Goal: Task Accomplishment & Management: Use online tool/utility

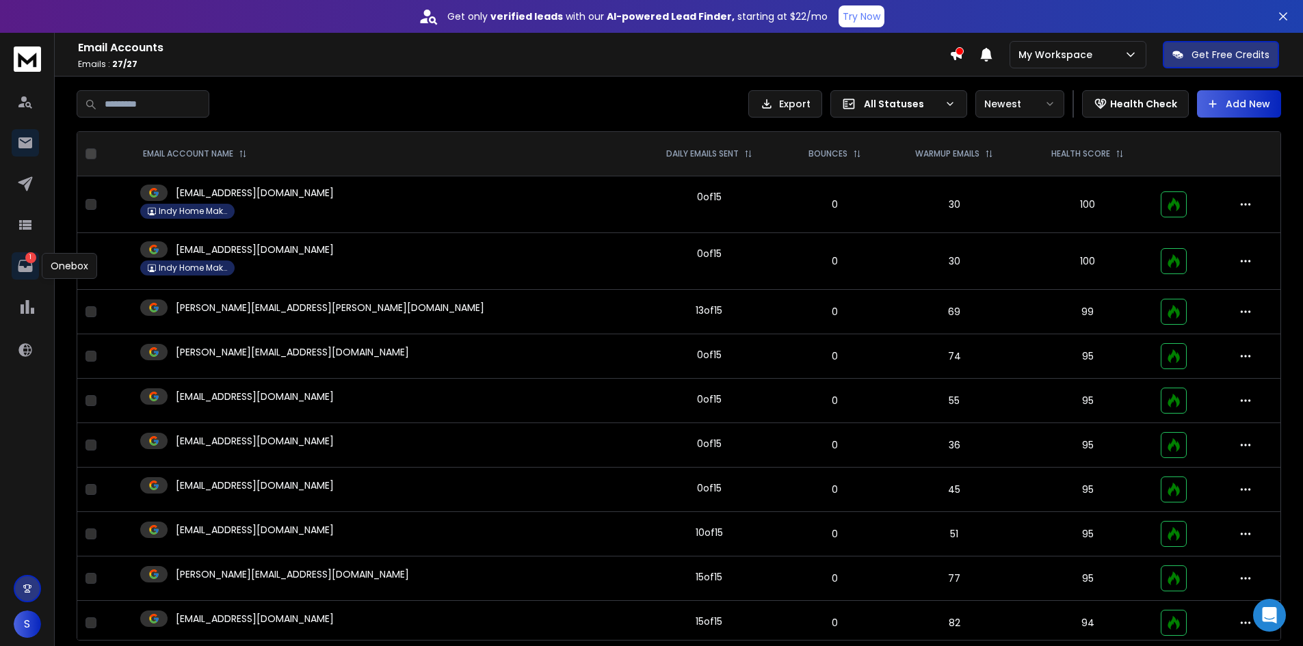
click at [25, 263] on icon at bounding box center [25, 266] width 16 height 16
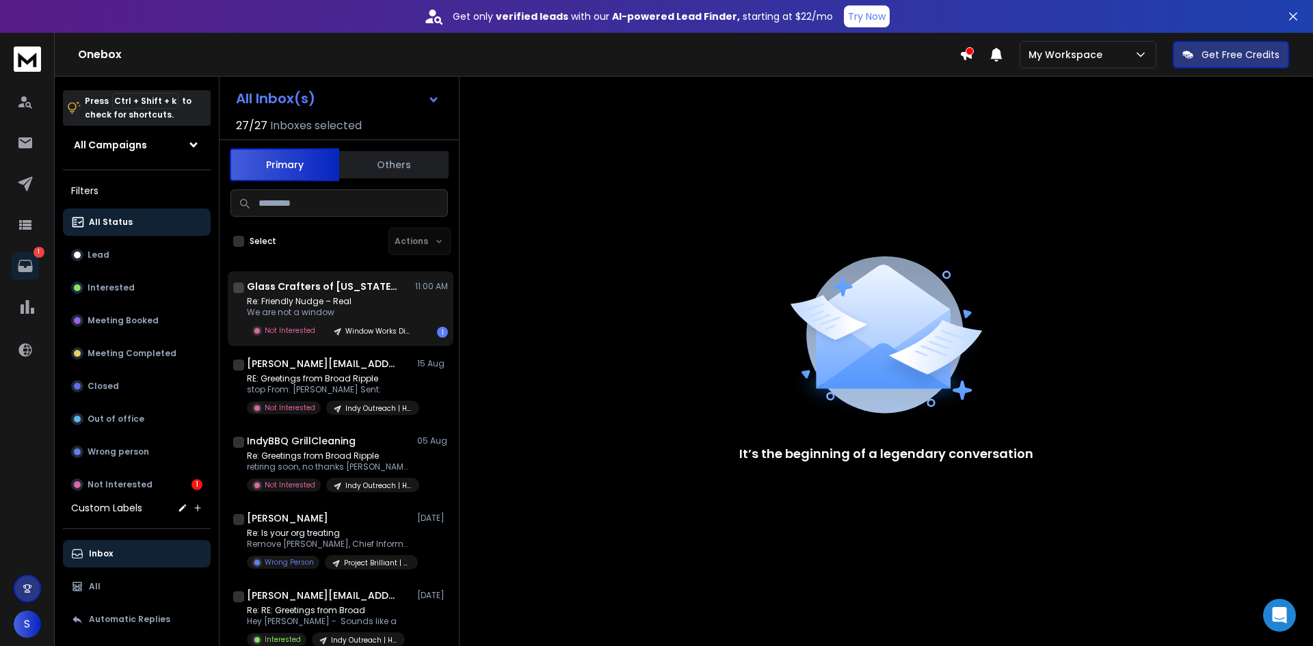
click at [293, 316] on p "We are not a window" at bounding box center [329, 312] width 164 height 11
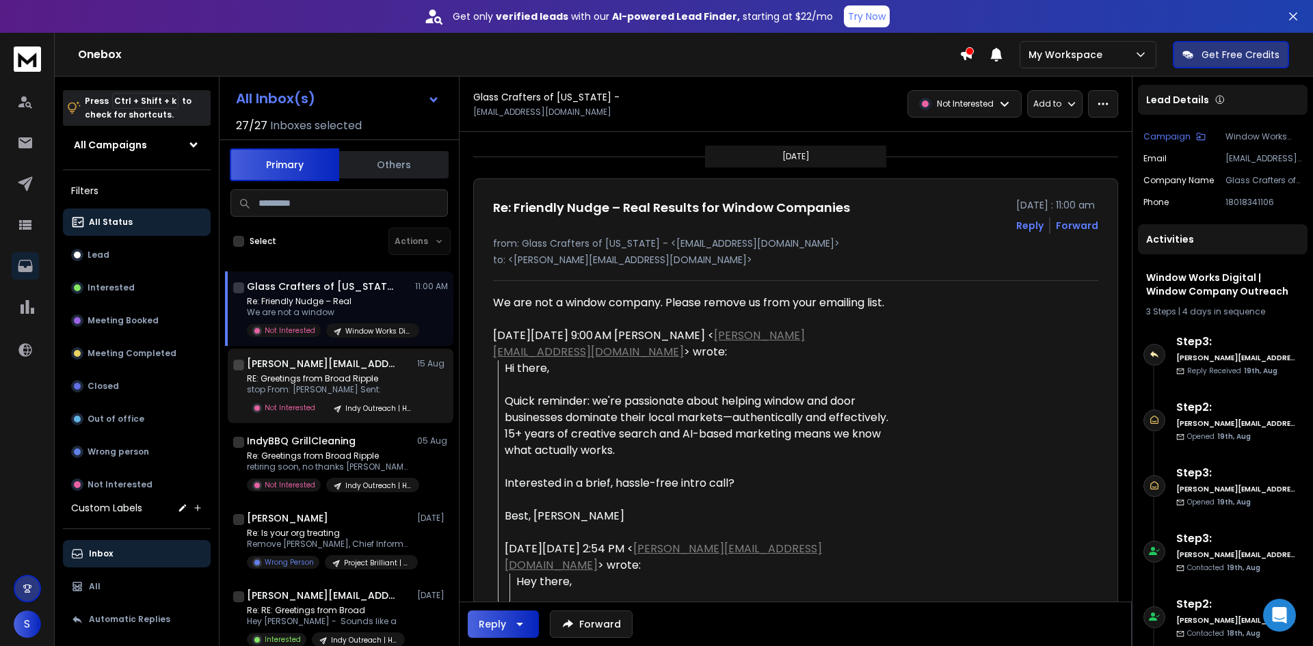
click at [297, 377] on p "RE: Greetings from Broad Ripple" at bounding box center [329, 378] width 164 height 11
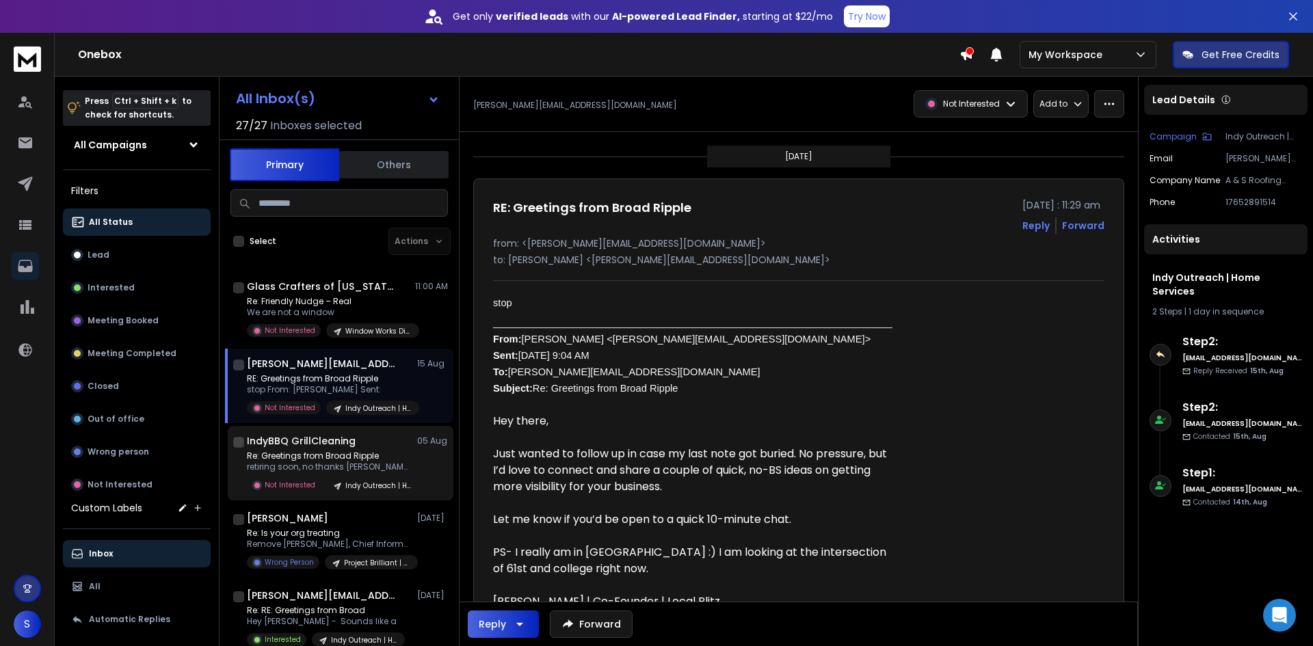
click at [337, 458] on p "Re: Greetings from Broad Ripple" at bounding box center [329, 456] width 164 height 11
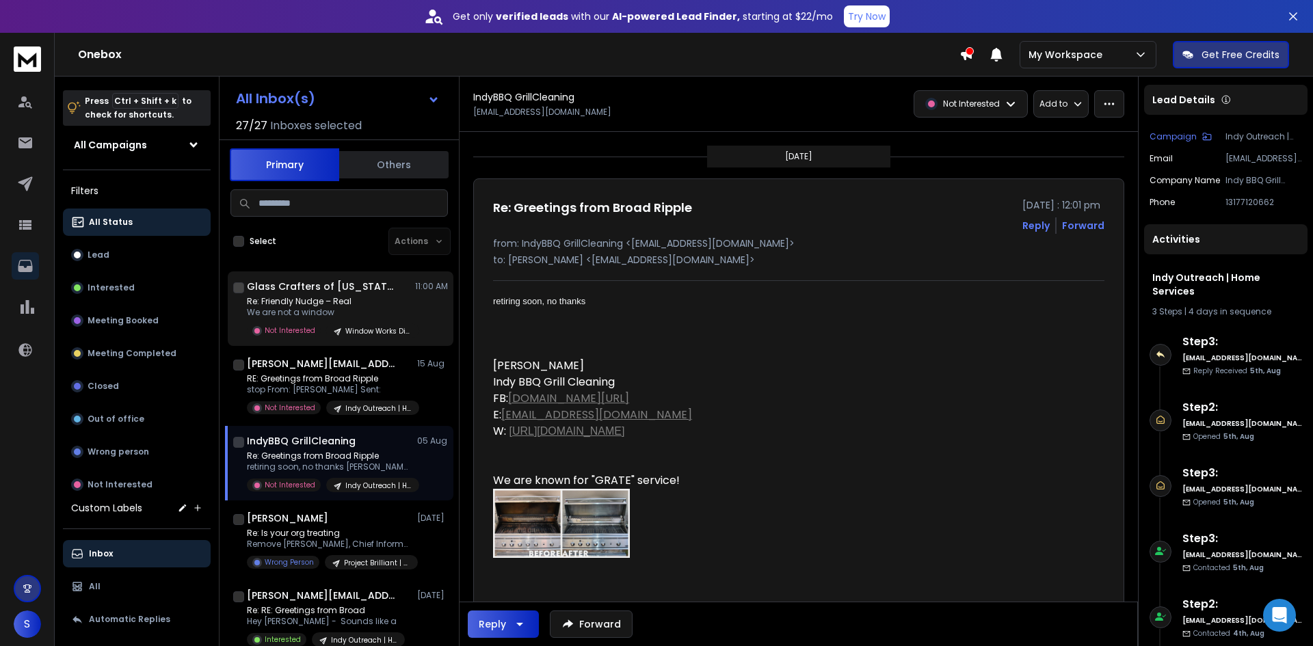
click at [314, 315] on p "We are not a window" at bounding box center [329, 312] width 164 height 11
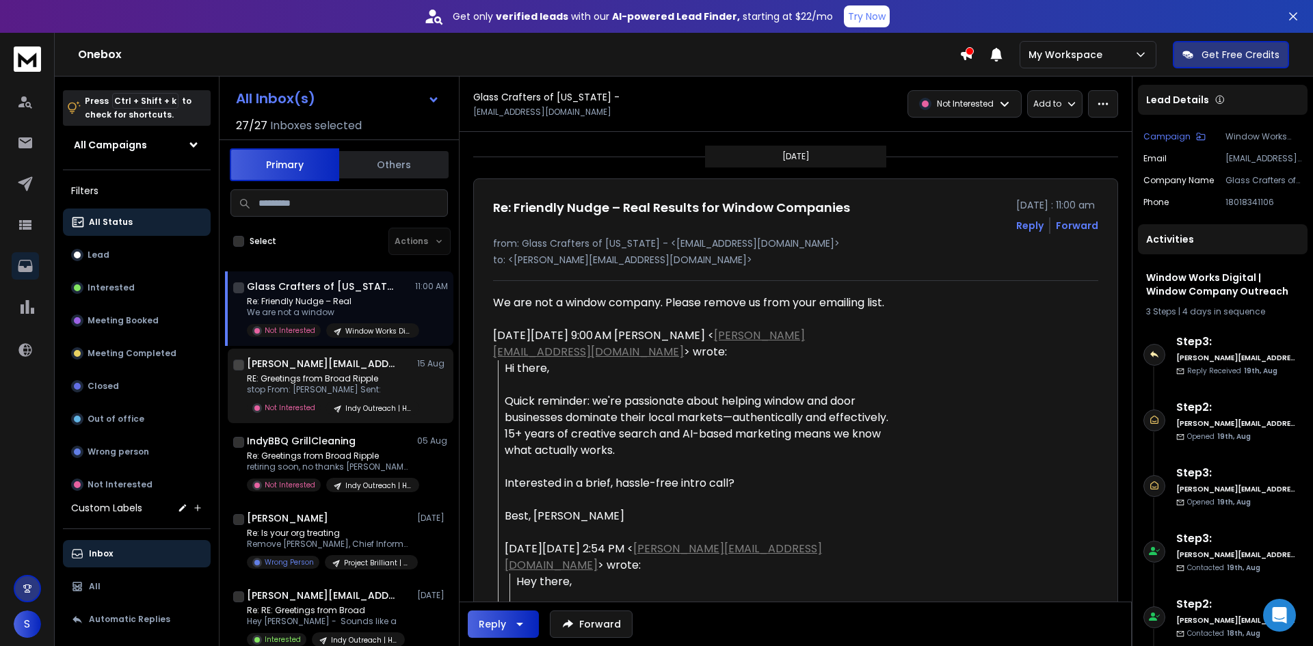
click at [318, 370] on h1 "[PERSON_NAME][EMAIL_ADDRESS][DOMAIN_NAME]" at bounding box center [322, 364] width 150 height 14
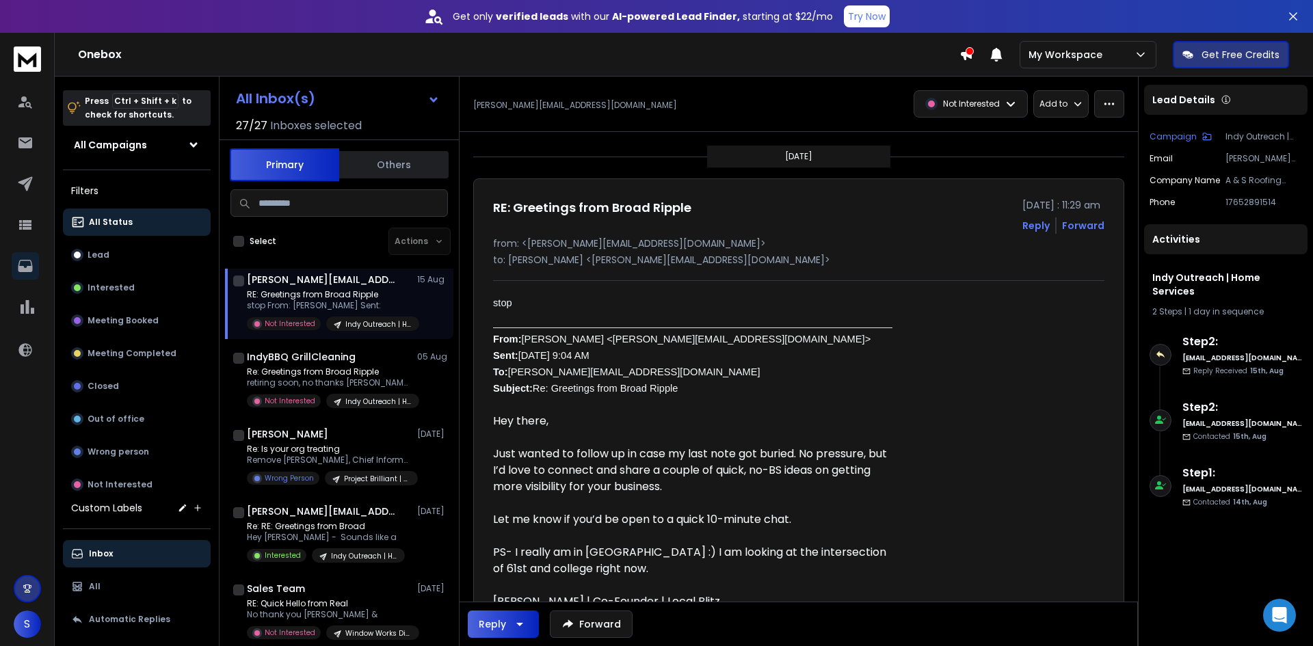
scroll to position [205, 0]
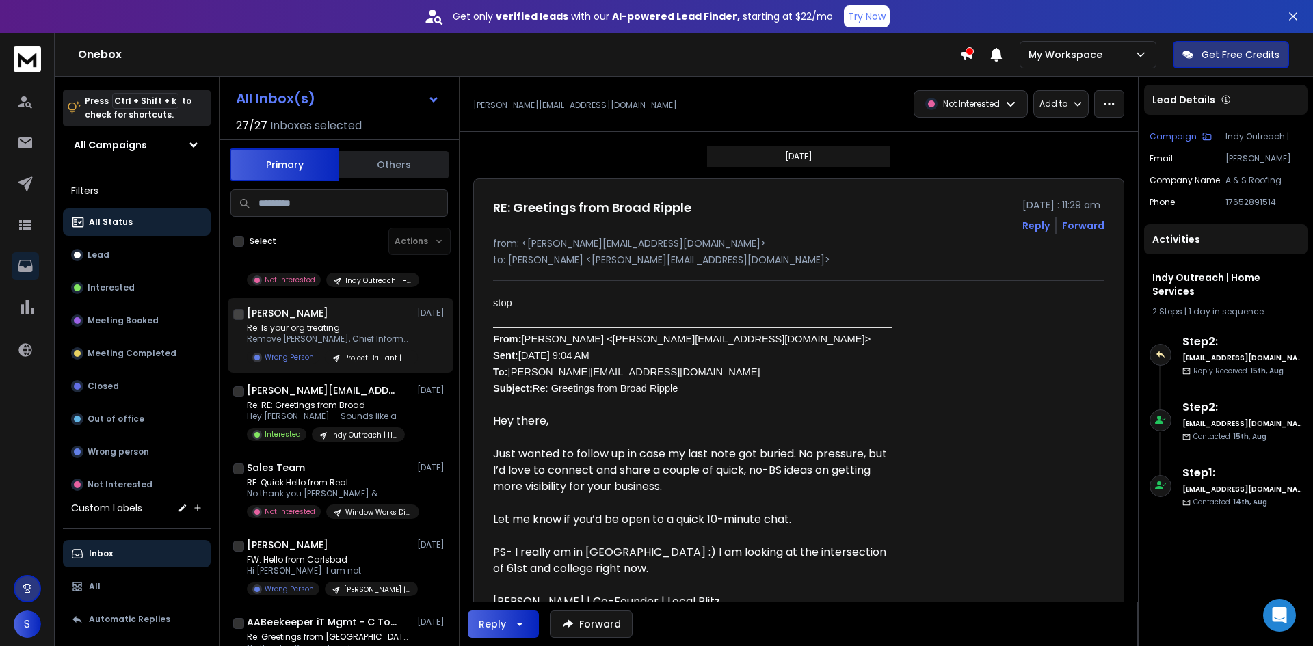
click at [316, 345] on div "Re: Is your org treating Remove [PERSON_NAME], Chief Information Wrong Person P…" at bounding box center [332, 344] width 171 height 42
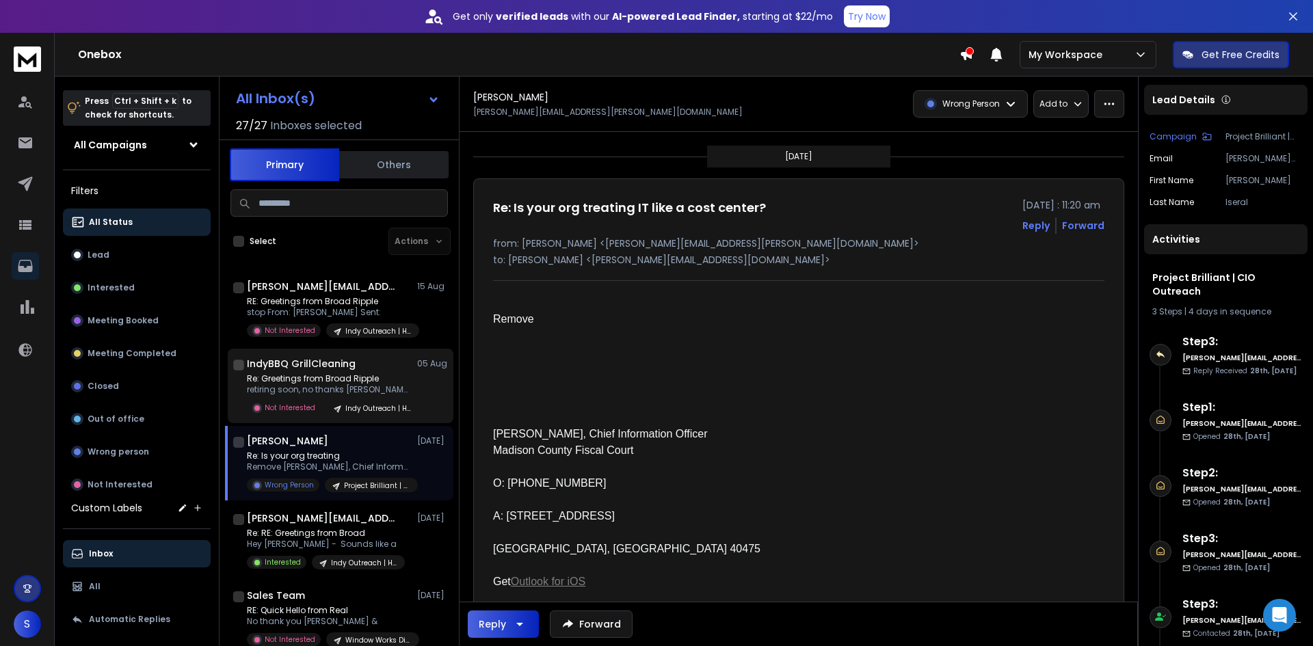
scroll to position [0, 0]
